Goal: Task Accomplishment & Management: Complete application form

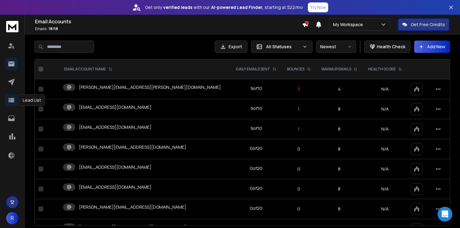
click at [11, 103] on icon at bounding box center [11, 99] width 7 height 7
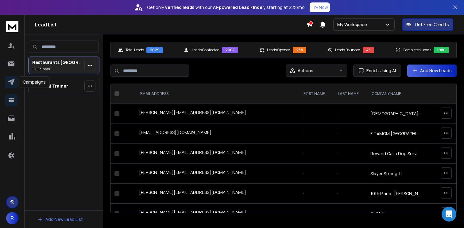
click at [12, 81] on icon at bounding box center [11, 81] width 7 height 7
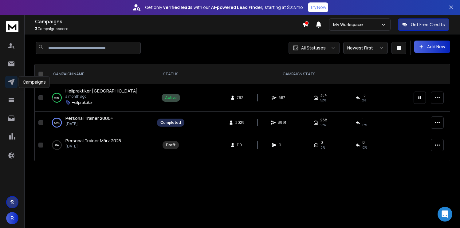
click at [74, 92] on span "Heilpraktiker [GEOGRAPHIC_DATA]" at bounding box center [101, 91] width 72 height 6
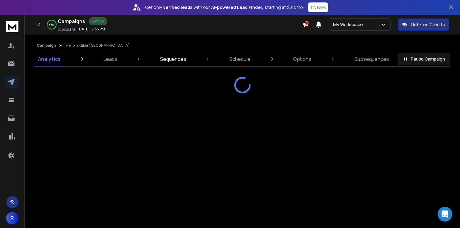
click at [177, 56] on p "Sequences" at bounding box center [173, 58] width 26 height 7
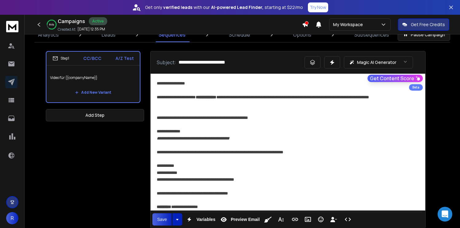
scroll to position [41, 0]
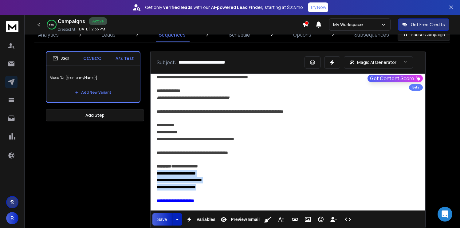
drag, startPoint x: 214, startPoint y: 190, endPoint x: 153, endPoint y: 174, distance: 62.5
click at [153, 174] on div "**********" at bounding box center [287, 142] width 275 height 137
copy div "**********"
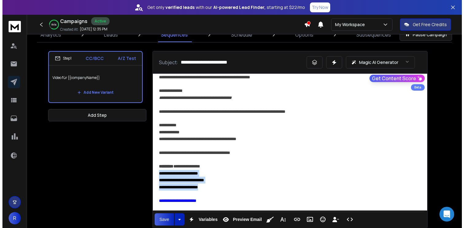
scroll to position [0, 0]
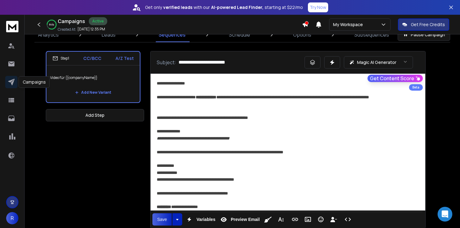
click at [9, 84] on icon at bounding box center [11, 81] width 7 height 7
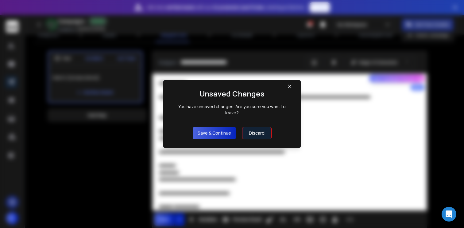
click at [263, 129] on button "Discard" at bounding box center [256, 133] width 29 height 12
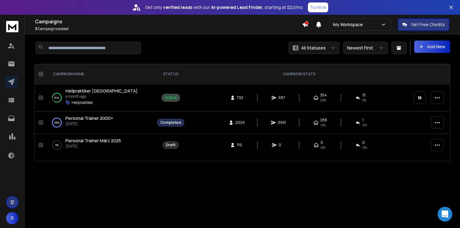
click at [430, 46] on button "Add New" at bounding box center [432, 47] width 36 height 12
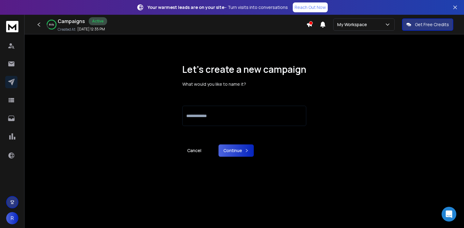
click at [217, 120] on input at bounding box center [244, 116] width 124 height 20
type input "**********"
click at [230, 149] on button "Continue" at bounding box center [236, 150] width 35 height 12
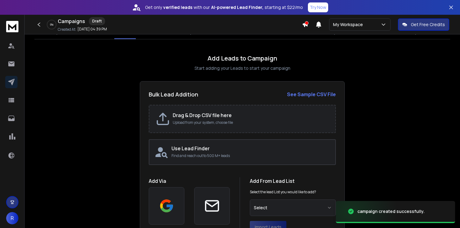
scroll to position [33, 0]
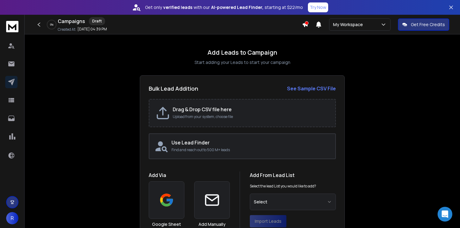
click at [204, 109] on h2 "Drag & Drop CSV file here" at bounding box center [251, 109] width 156 height 7
type input "**********"
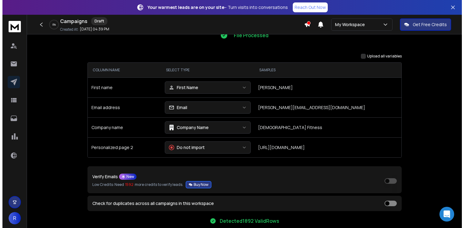
scroll to position [70, 0]
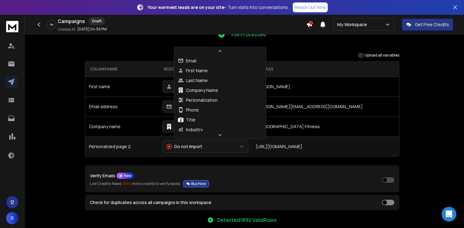
click at [249, 146] on button "Do not import" at bounding box center [205, 146] width 86 height 12
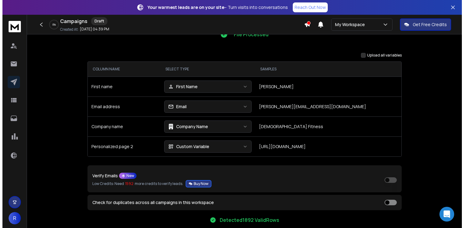
scroll to position [94, 0]
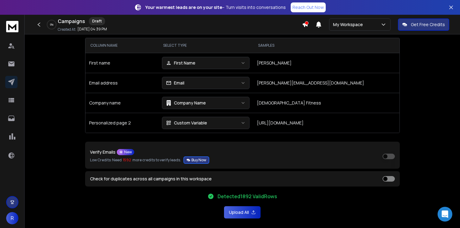
click at [388, 180] on button "Check for duplicates across all campaigns in this workspace" at bounding box center [388, 179] width 12 height 6
click at [247, 209] on button "Upload All" at bounding box center [242, 212] width 37 height 12
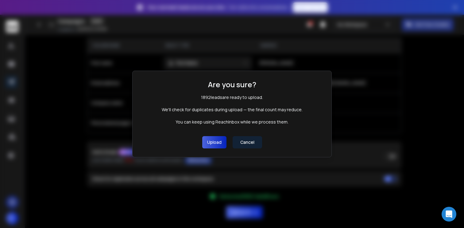
click at [213, 144] on button "Upload" at bounding box center [214, 142] width 24 height 12
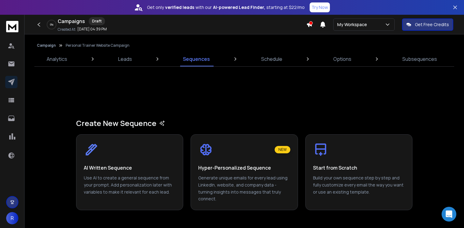
click at [243, 186] on p "Generate unique emails for every lead using LinkedIn, website, and company data…" at bounding box center [244, 188] width 92 height 28
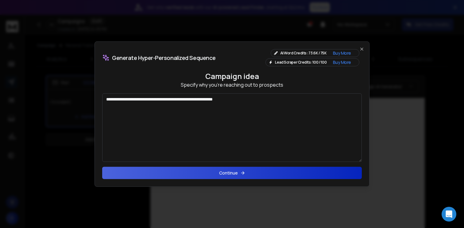
type textarea "**********"
